Goal: Task Accomplishment & Management: Manage account settings

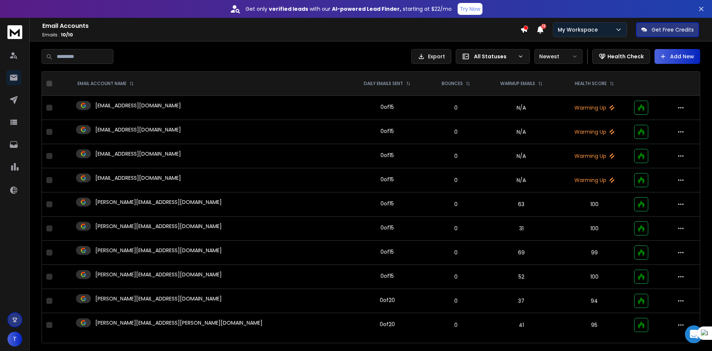
click at [617, 28] on icon "button" at bounding box center [618, 29] width 7 height 7
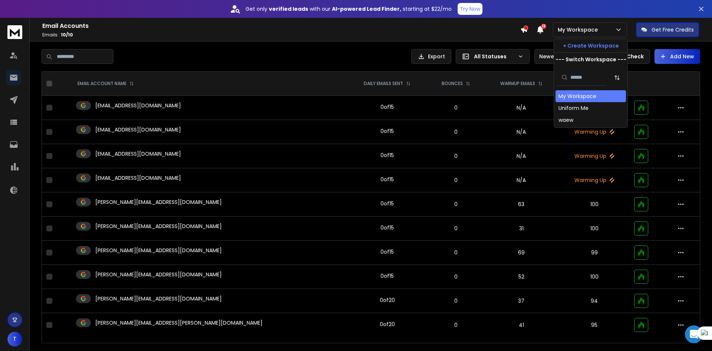
click at [594, 45] on p "+ Create Workspace" at bounding box center [591, 45] width 56 height 7
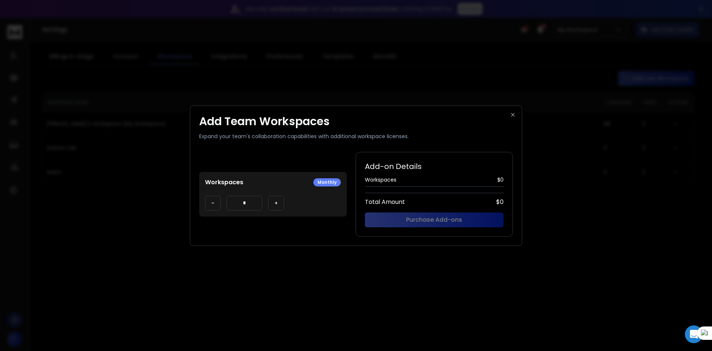
click at [268, 135] on p "Expand your team's collaboration capabilities with additional workspace license…" at bounding box center [356, 135] width 314 height 7
click at [275, 203] on button "+" at bounding box center [276, 203] width 16 height 15
click at [218, 201] on button "-" at bounding box center [213, 203] width 16 height 15
type input "*"
click at [513, 114] on icon "button" at bounding box center [513, 114] width 3 height 3
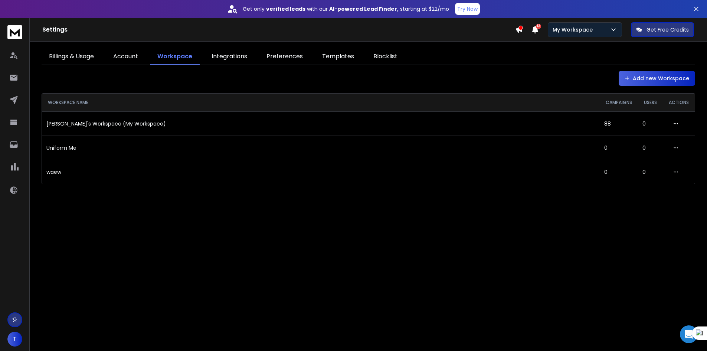
click at [611, 28] on icon "button" at bounding box center [613, 29] width 7 height 7
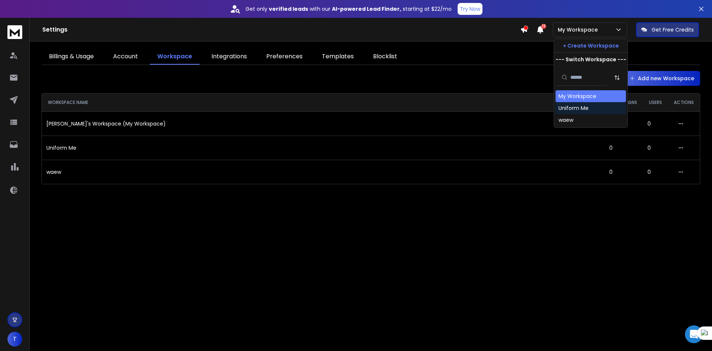
click at [585, 108] on div "Uniform Me" at bounding box center [574, 107] width 30 height 7
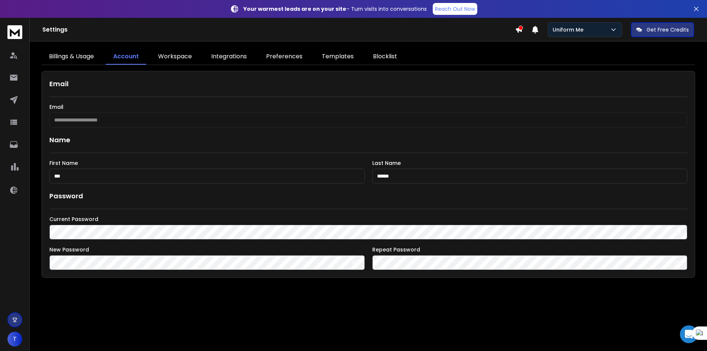
click at [617, 31] on icon "button" at bounding box center [613, 29] width 7 height 7
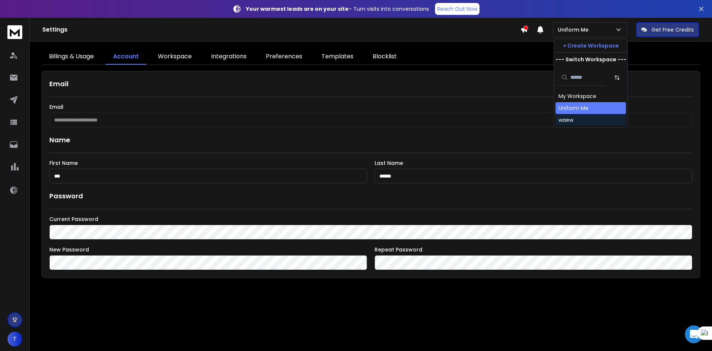
click at [575, 119] on div "waew" at bounding box center [591, 120] width 70 height 12
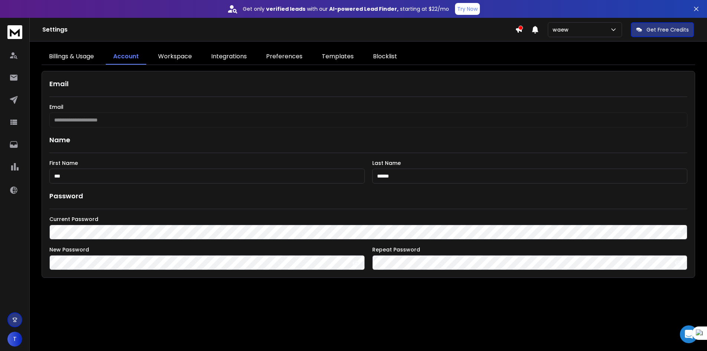
click at [332, 57] on link "Templates" at bounding box center [337, 57] width 47 height 16
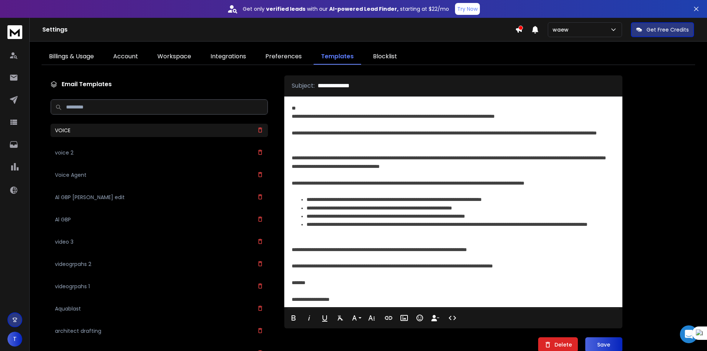
click at [179, 57] on link "Workspace" at bounding box center [174, 57] width 49 height 16
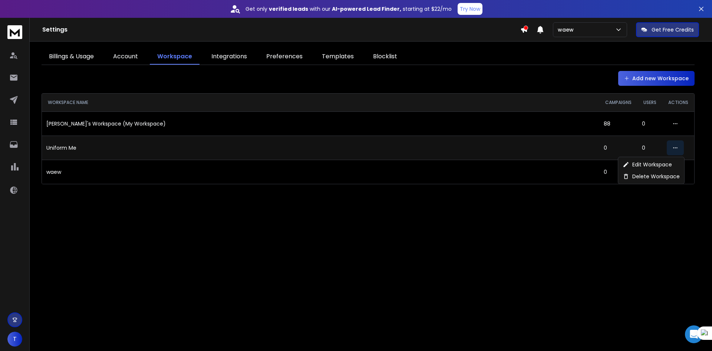
click at [679, 146] on button "button" at bounding box center [675, 147] width 17 height 15
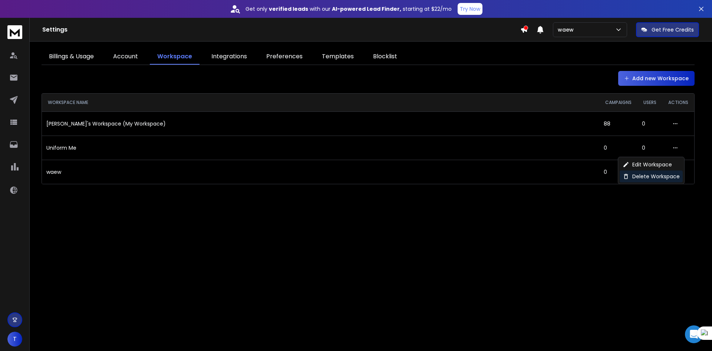
click at [643, 172] on div "Delete Workspace" at bounding box center [651, 176] width 63 height 12
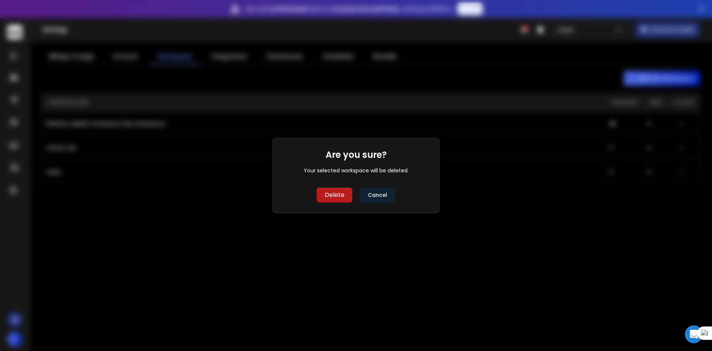
click at [329, 195] on button "Delete" at bounding box center [335, 194] width 36 height 15
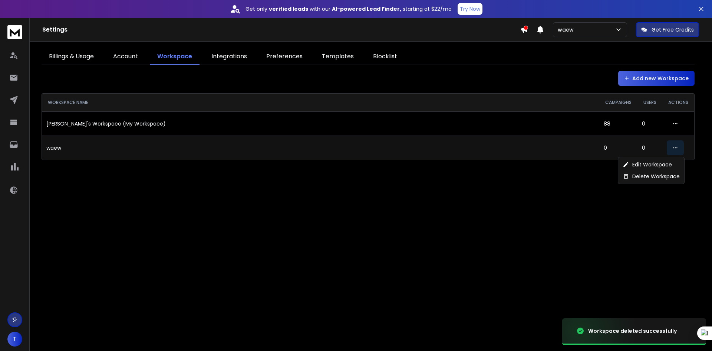
click at [678, 150] on icon "button" at bounding box center [675, 147] width 5 height 5
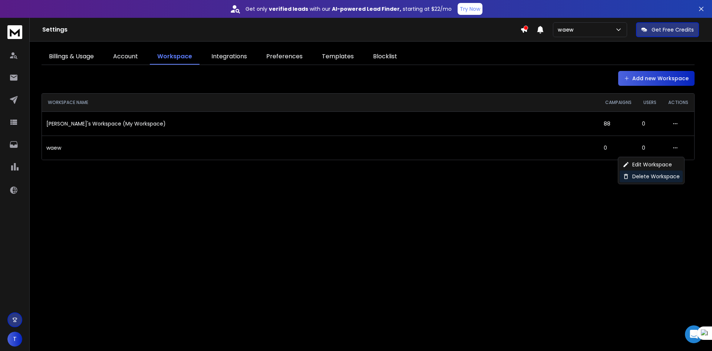
click at [652, 174] on p "Delete Workspace" at bounding box center [656, 176] width 47 height 7
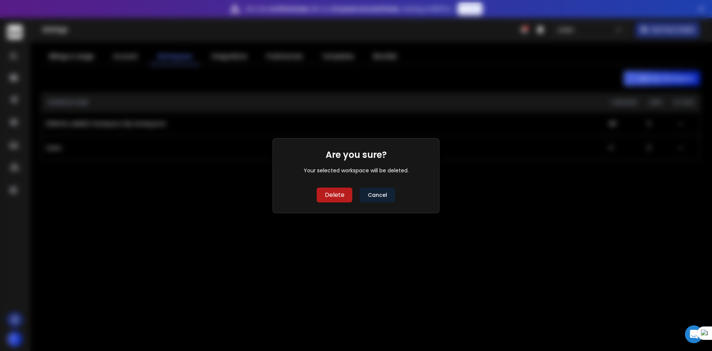
click at [319, 196] on button "Delete" at bounding box center [335, 194] width 36 height 15
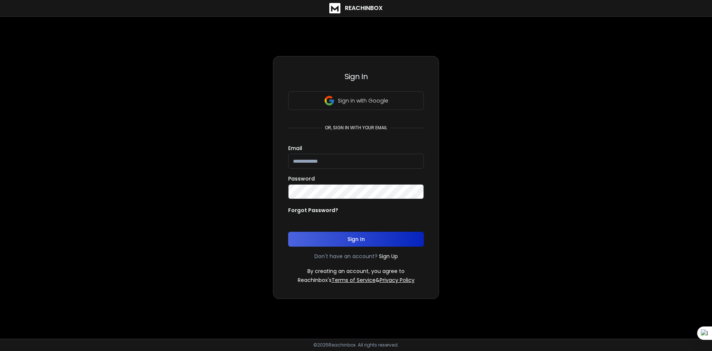
click at [330, 157] on input "email" at bounding box center [356, 161] width 136 height 15
type input "**********"
click at [414, 190] on icon at bounding box center [414, 192] width 7 height 4
click at [374, 243] on button "Sign In" at bounding box center [356, 239] width 136 height 15
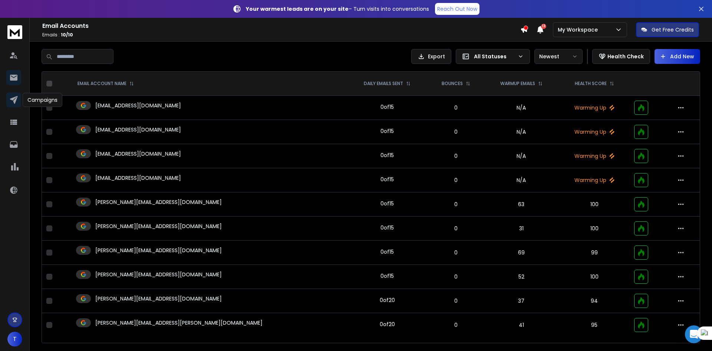
click at [10, 95] on link at bounding box center [13, 99] width 15 height 15
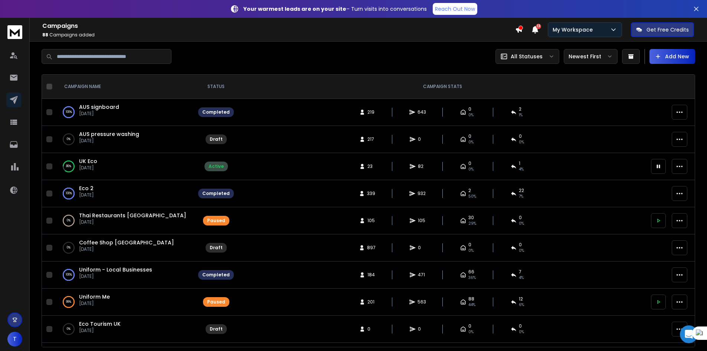
click at [603, 25] on button "My Workspace" at bounding box center [585, 29] width 74 height 15
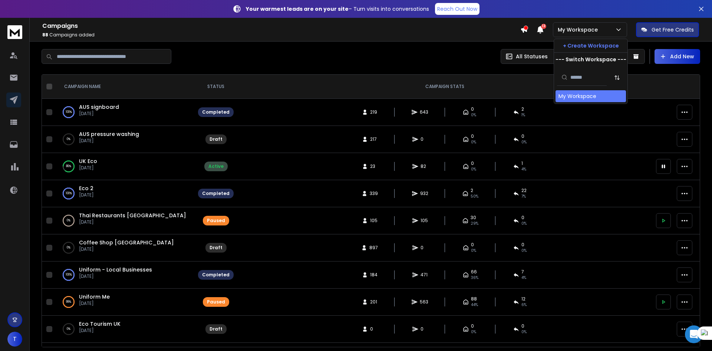
click at [587, 44] on p "+ Create Workspace" at bounding box center [591, 45] width 56 height 7
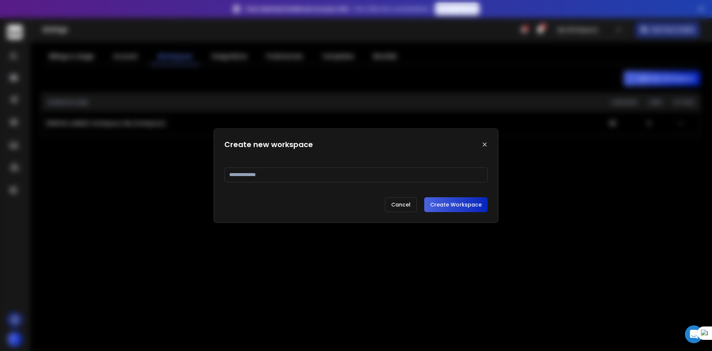
click at [256, 175] on input at bounding box center [355, 174] width 263 height 15
type input "*****"
click at [483, 198] on button "Create Workspace" at bounding box center [455, 204] width 63 height 15
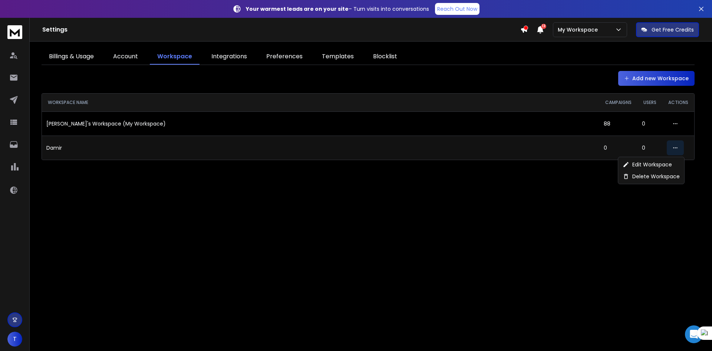
click at [680, 146] on button "button" at bounding box center [675, 147] width 17 height 15
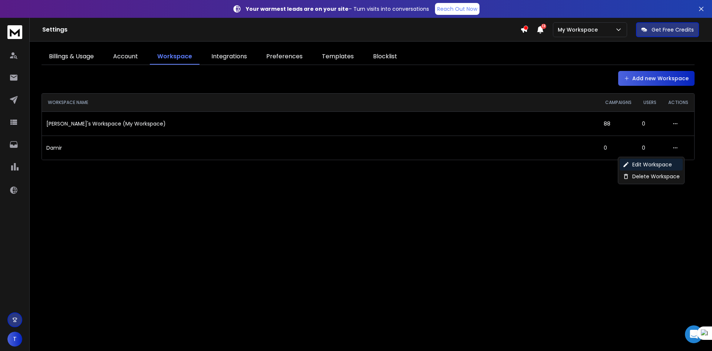
click at [644, 164] on p "Edit Workspace" at bounding box center [653, 164] width 40 height 7
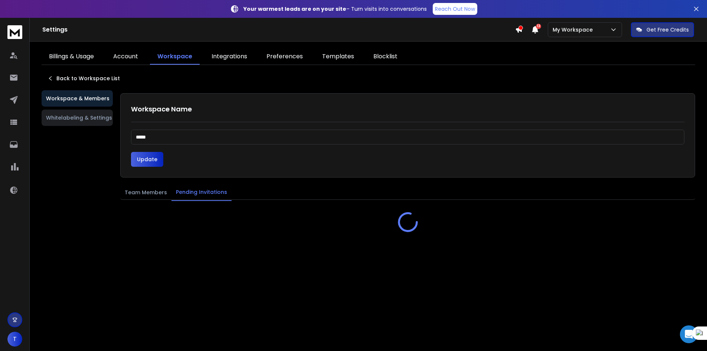
click at [221, 193] on button "Pending Invitations" at bounding box center [201, 192] width 60 height 17
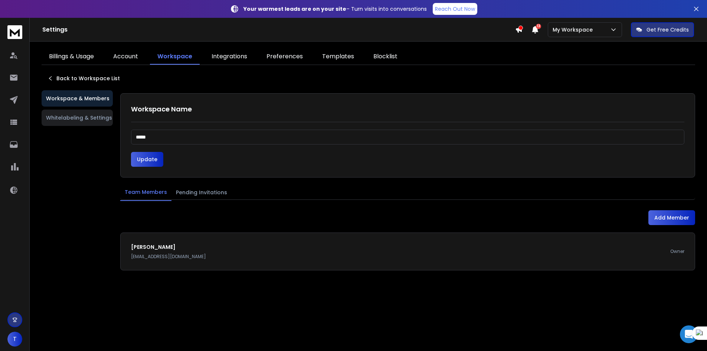
click at [155, 193] on button "Team Members" at bounding box center [145, 192] width 51 height 17
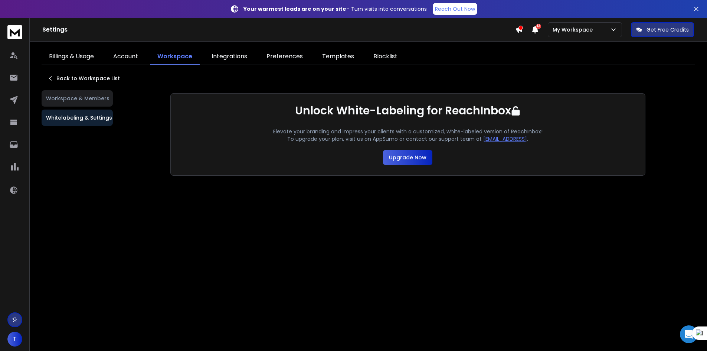
click at [96, 121] on button "Whitelabeling & Settings" at bounding box center [77, 117] width 71 height 16
click at [78, 99] on button "Workspace & Members" at bounding box center [77, 98] width 71 height 16
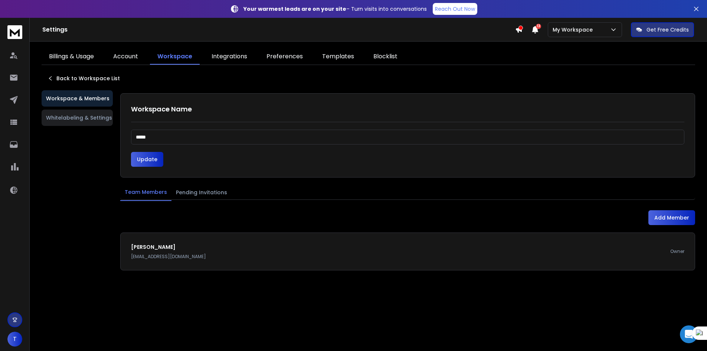
click at [133, 54] on link "Account" at bounding box center [126, 57] width 40 height 16
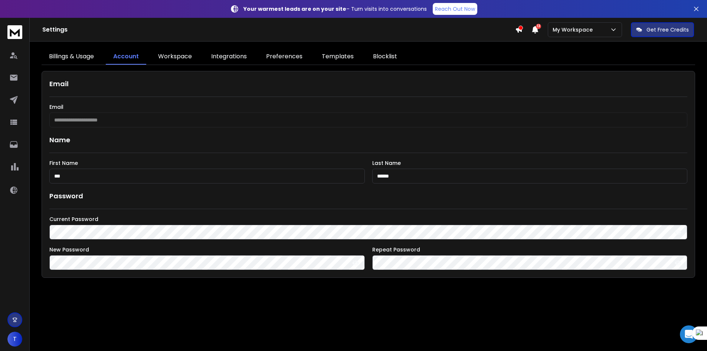
click at [199, 55] on link "Workspace" at bounding box center [175, 57] width 49 height 16
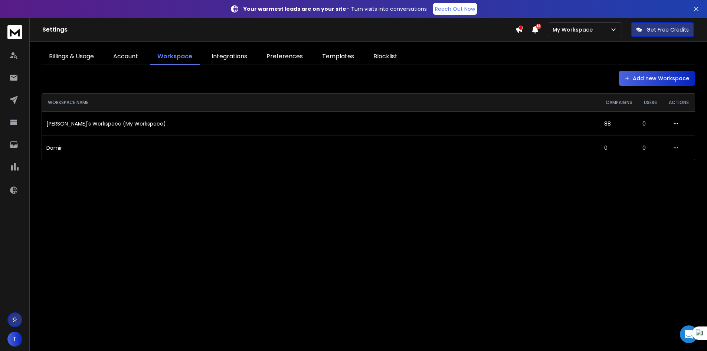
click at [89, 51] on link "Billings & Usage" at bounding box center [72, 57] width 60 height 16
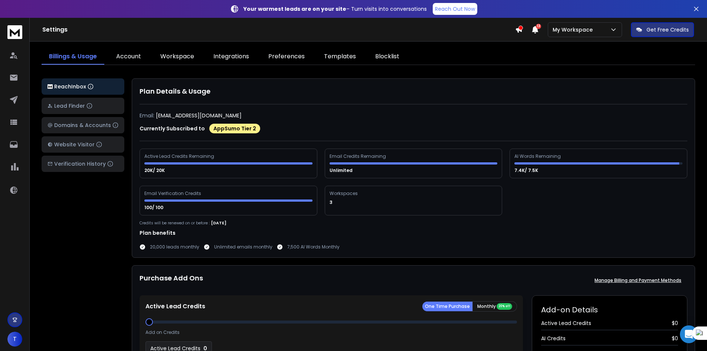
click at [175, 52] on link "Workspace" at bounding box center [177, 57] width 49 height 16
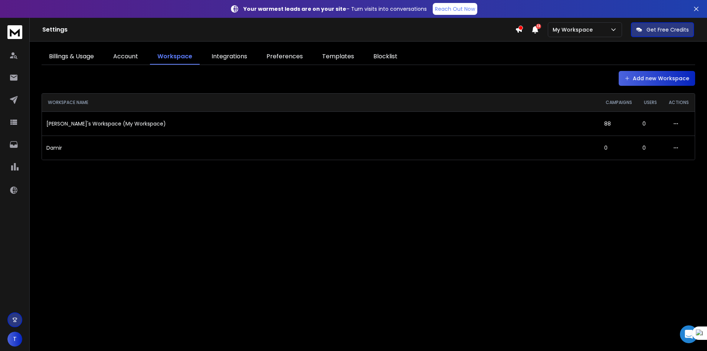
click at [236, 55] on link "Integrations" at bounding box center [229, 57] width 50 height 16
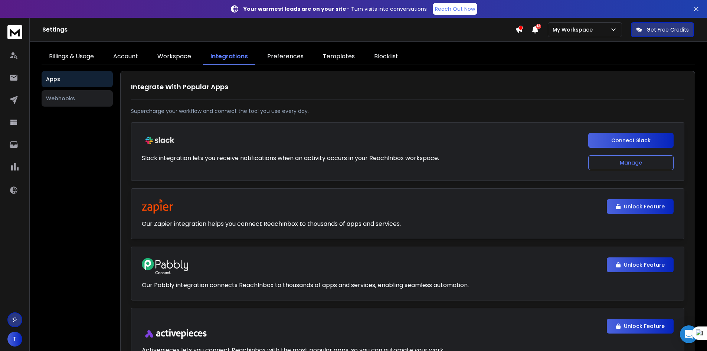
click at [286, 57] on link "Preferences" at bounding box center [285, 57] width 51 height 16
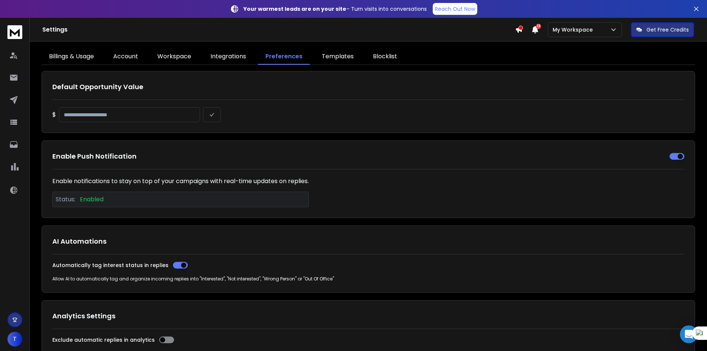
click at [224, 59] on link "Integrations" at bounding box center [228, 57] width 50 height 16
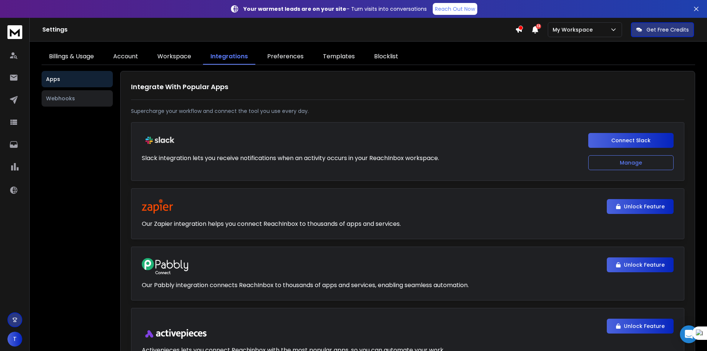
click at [285, 54] on link "Preferences" at bounding box center [285, 57] width 51 height 16
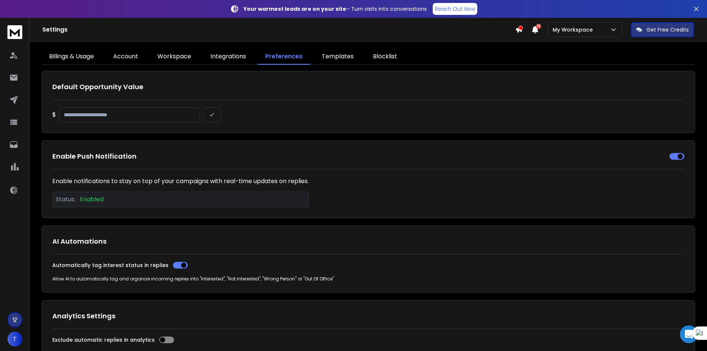
click at [340, 55] on link "Templates" at bounding box center [337, 57] width 47 height 16
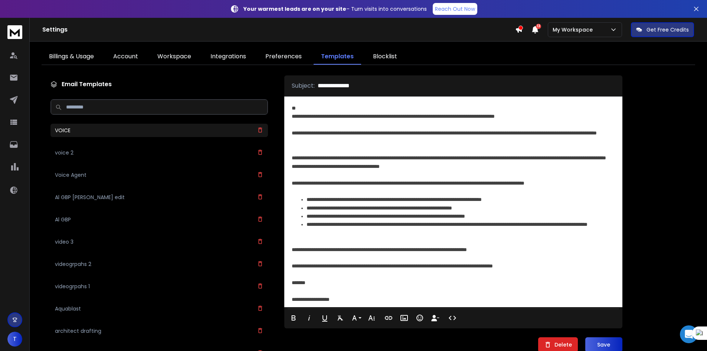
click at [393, 58] on link "Blocklist" at bounding box center [384, 57] width 39 height 16
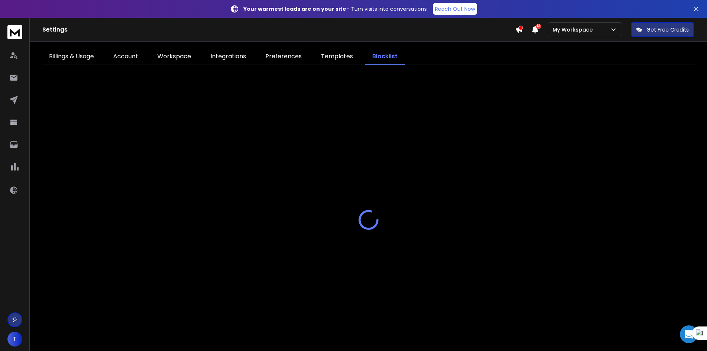
click at [337, 53] on link "Templates" at bounding box center [337, 57] width 47 height 16
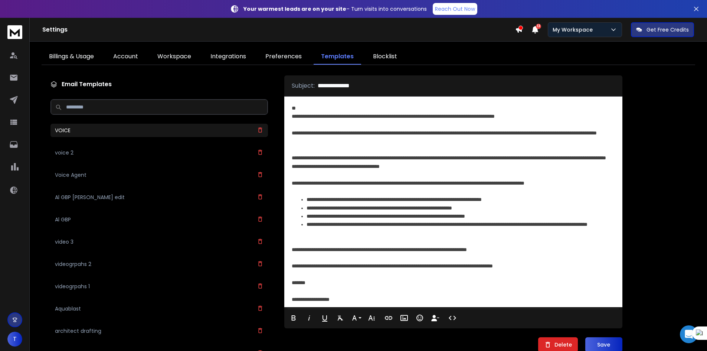
click at [611, 23] on button "My Workspace" at bounding box center [585, 29] width 74 height 15
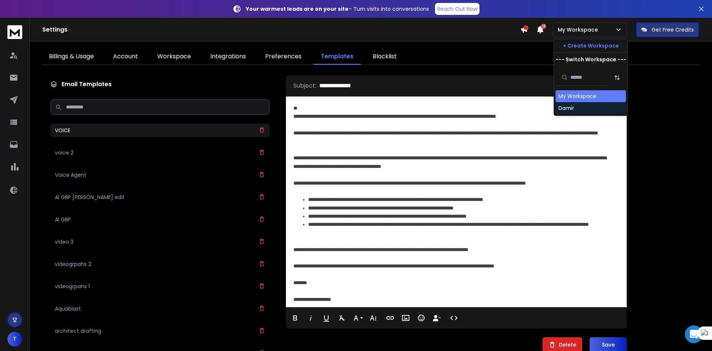
click at [564, 109] on div "Damir" at bounding box center [567, 107] width 16 height 7
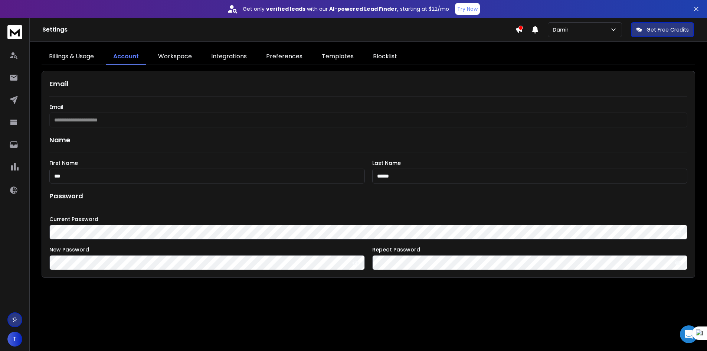
click at [227, 54] on link "Integrations" at bounding box center [229, 57] width 50 height 16
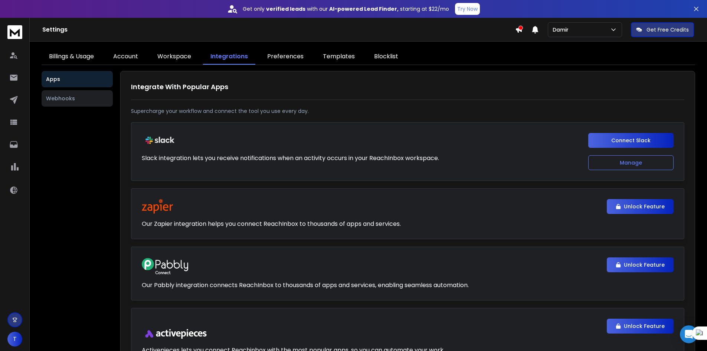
click at [176, 52] on link "Workspace" at bounding box center [174, 57] width 49 height 16
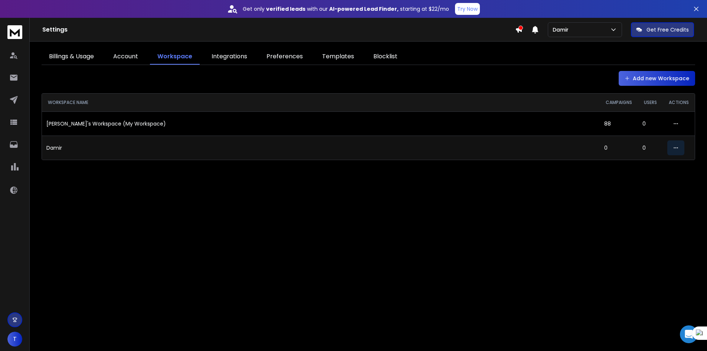
click at [677, 150] on icon "button" at bounding box center [675, 147] width 5 height 5
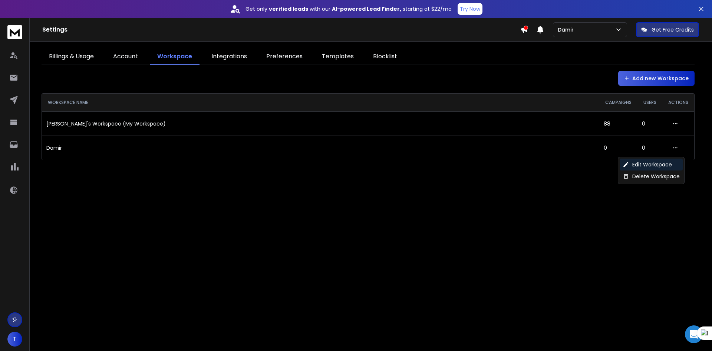
click at [649, 164] on p "Edit Workspace" at bounding box center [653, 164] width 40 height 7
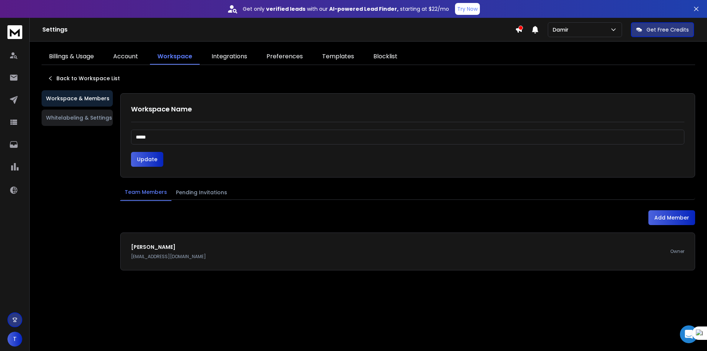
click at [131, 54] on link "Account" at bounding box center [126, 57] width 40 height 16
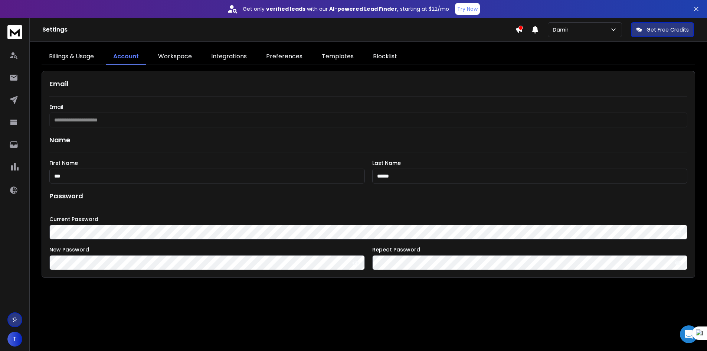
click at [339, 57] on link "Templates" at bounding box center [337, 57] width 47 height 16
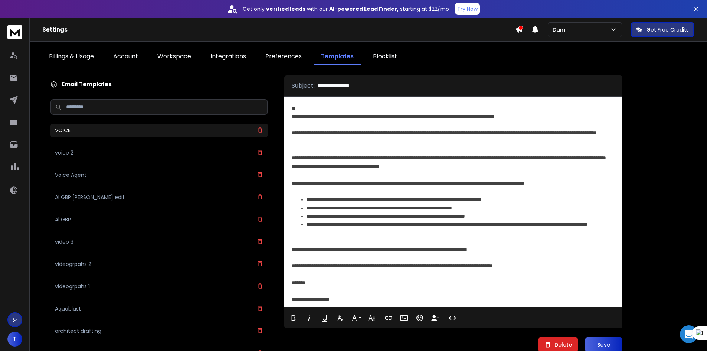
click at [241, 52] on link "Integrations" at bounding box center [228, 57] width 50 height 16
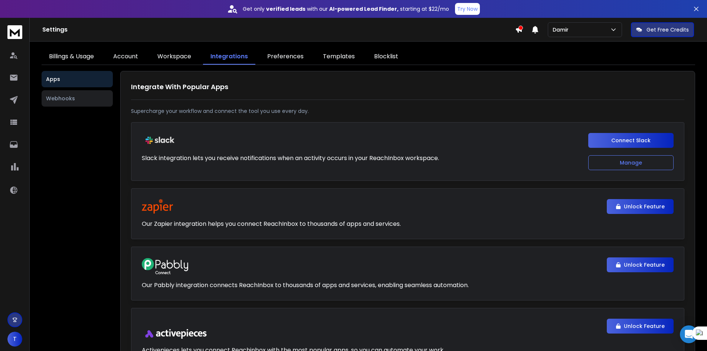
click at [191, 53] on link "Workspace" at bounding box center [174, 57] width 49 height 16
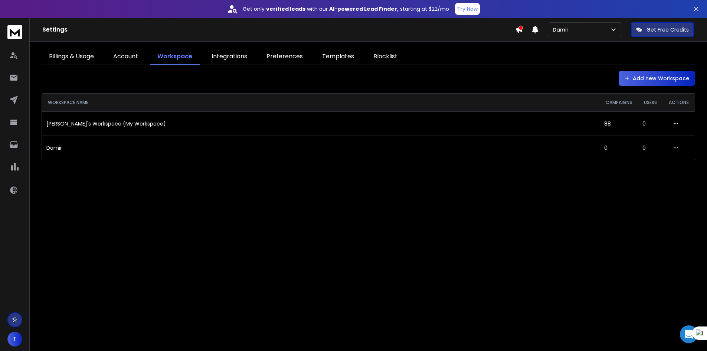
click at [405, 50] on div "[PERSON_NAME] & Usage Account Workspace Integrations Preferences Templates Bloc…" at bounding box center [368, 57] width 653 height 16
click at [388, 55] on link "Blocklist" at bounding box center [385, 57] width 39 height 16
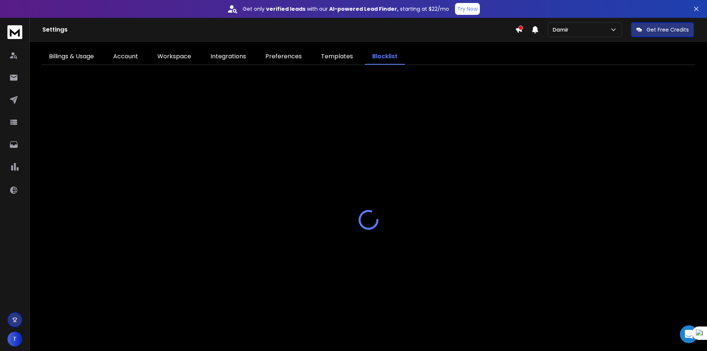
click at [336, 58] on link "Templates" at bounding box center [337, 57] width 47 height 16
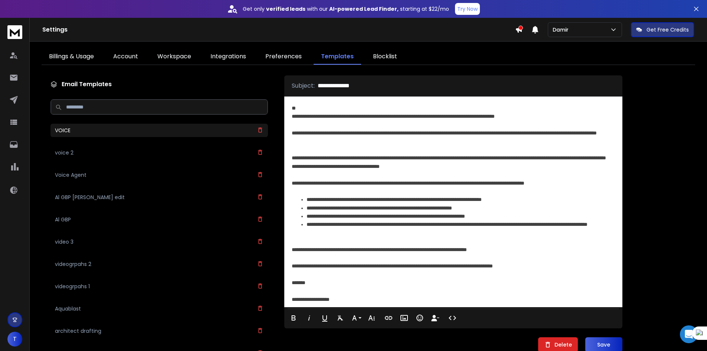
click at [277, 51] on link "Preferences" at bounding box center [283, 57] width 51 height 16
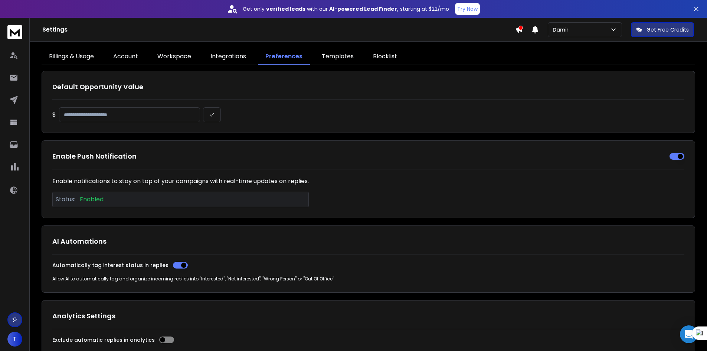
click at [235, 53] on link "Integrations" at bounding box center [228, 57] width 50 height 16
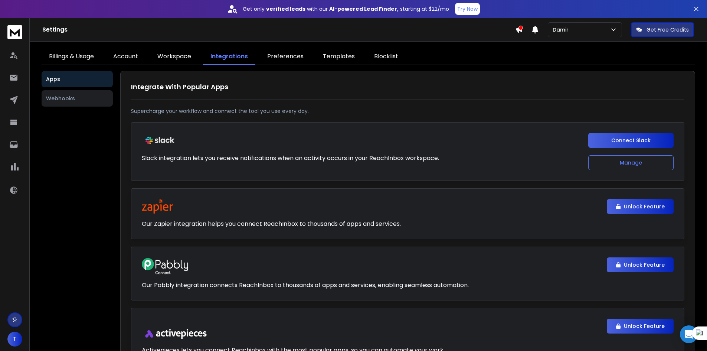
click at [282, 50] on link "Preferences" at bounding box center [285, 57] width 51 height 16
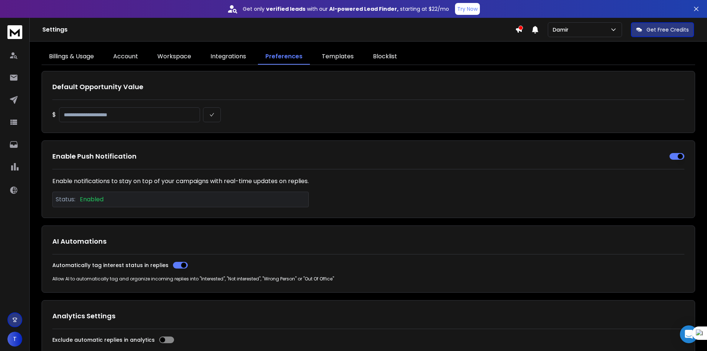
click at [141, 56] on link "Account" at bounding box center [126, 57] width 40 height 16
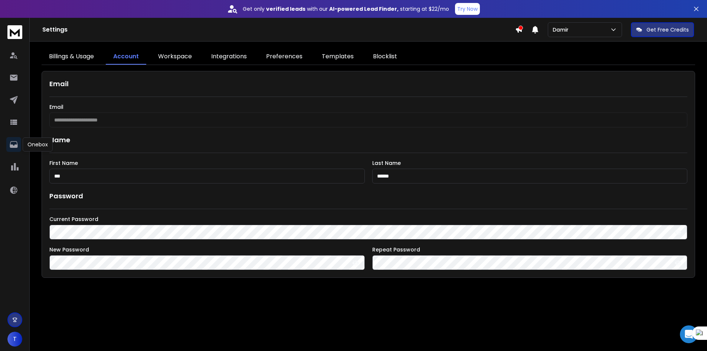
click at [13, 141] on icon at bounding box center [14, 144] width 8 height 7
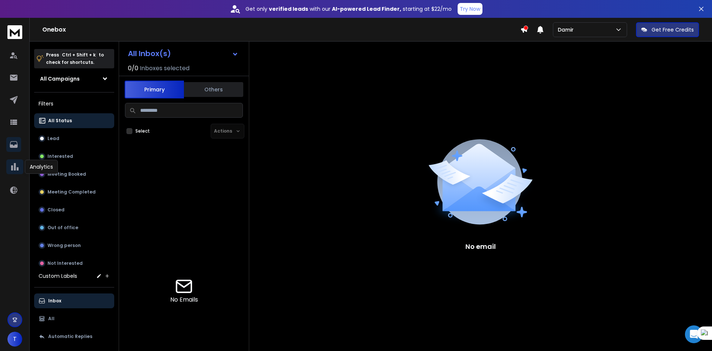
click at [12, 169] on icon at bounding box center [14, 166] width 7 height 7
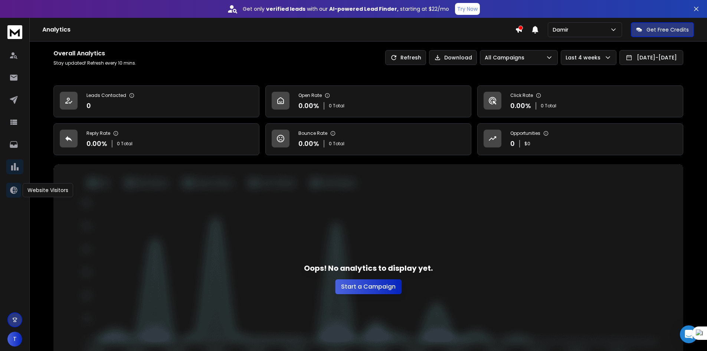
click at [14, 191] on icon at bounding box center [13, 189] width 7 height 7
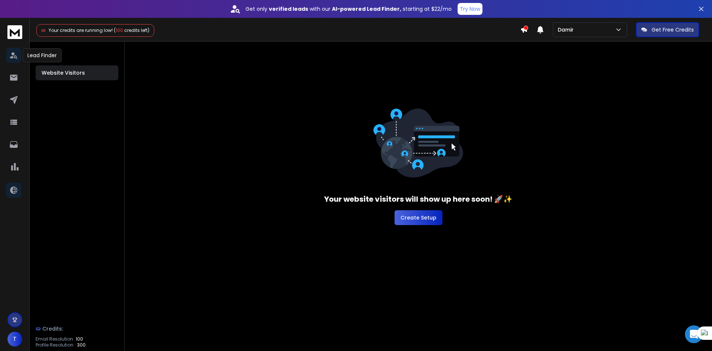
click at [16, 60] on link at bounding box center [13, 55] width 15 height 15
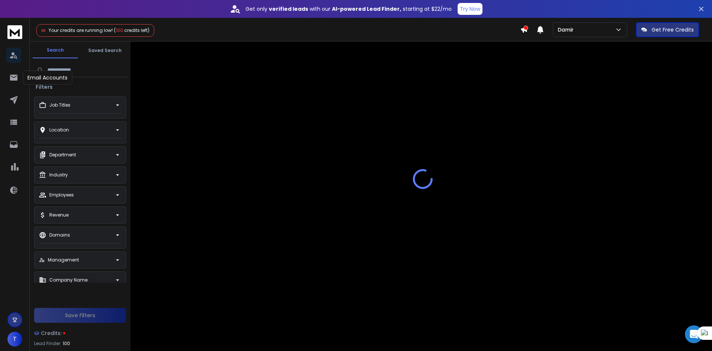
click at [10, 85] on div at bounding box center [14, 79] width 17 height 18
